Goal: Check status: Check status

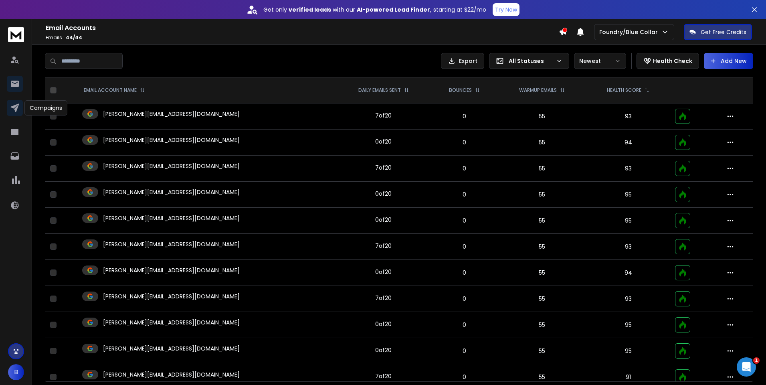
click at [14, 111] on icon at bounding box center [15, 108] width 10 height 10
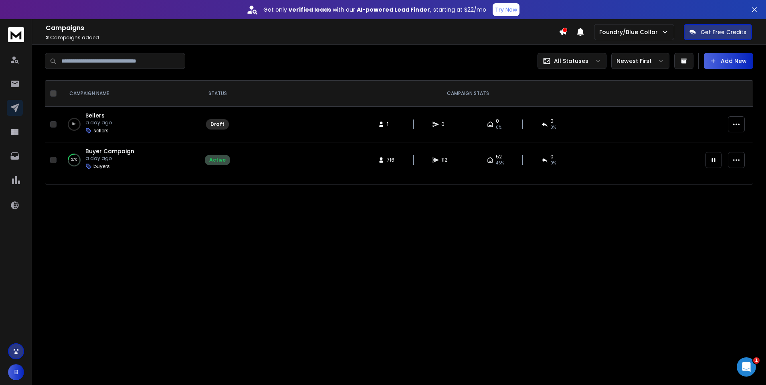
click at [132, 157] on p "a day ago" at bounding box center [109, 158] width 49 height 6
click at [116, 152] on span "Buyer Campaign" at bounding box center [109, 151] width 49 height 8
